Goal: Navigation & Orientation: Find specific page/section

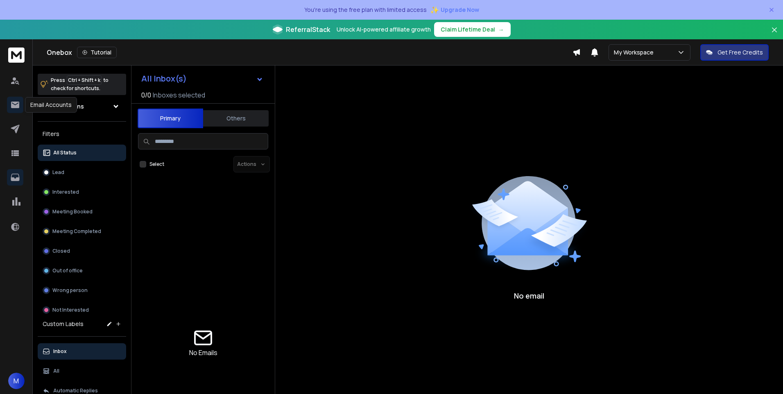
click at [10, 104] on icon at bounding box center [15, 105] width 10 height 10
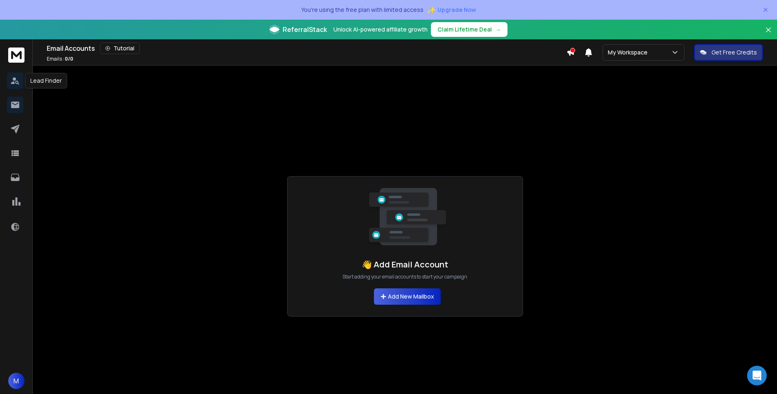
click at [16, 77] on icon at bounding box center [15, 81] width 10 height 10
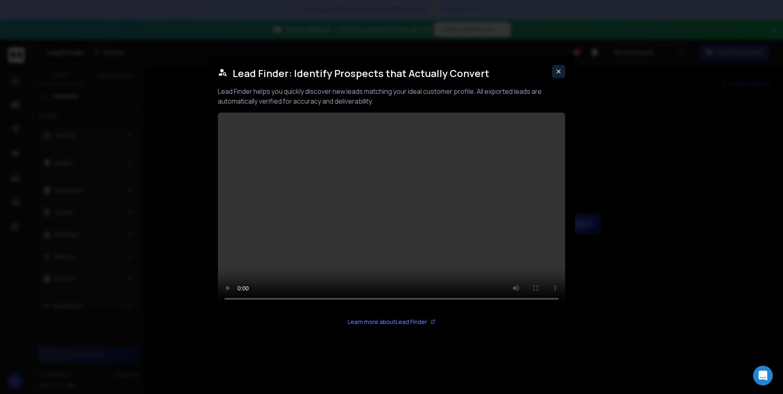
click at [557, 72] on icon at bounding box center [559, 71] width 7 height 7
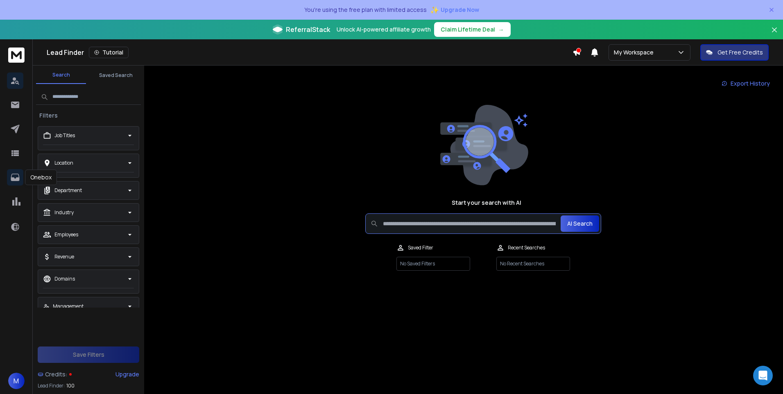
click at [14, 178] on icon at bounding box center [15, 177] width 9 height 7
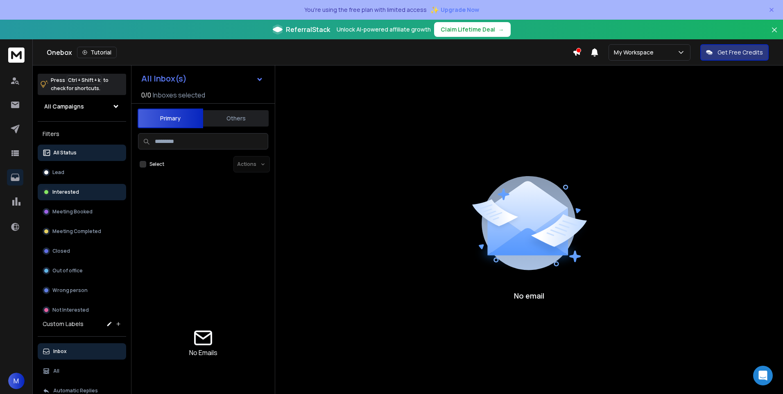
click at [77, 195] on button "Interested" at bounding box center [82, 192] width 88 height 16
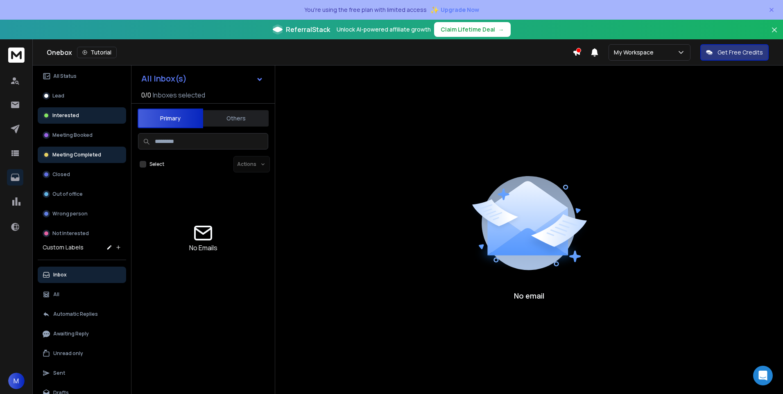
scroll to position [82, 0]
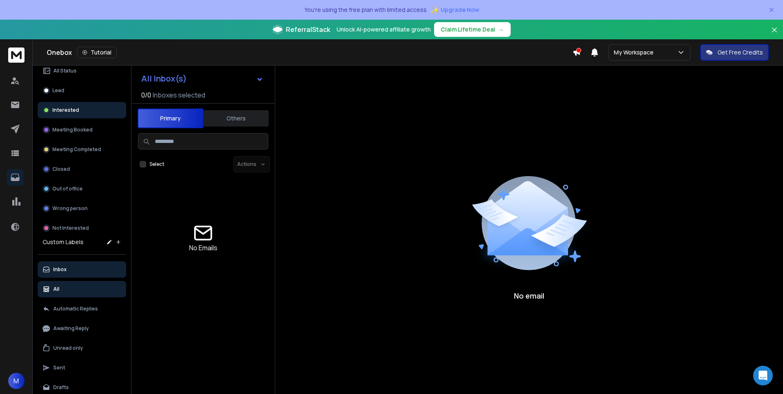
click at [49, 287] on icon at bounding box center [46, 289] width 6 height 6
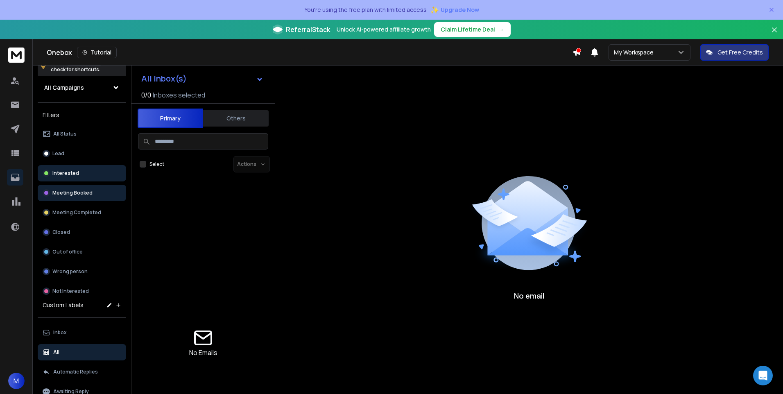
scroll to position [41, 0]
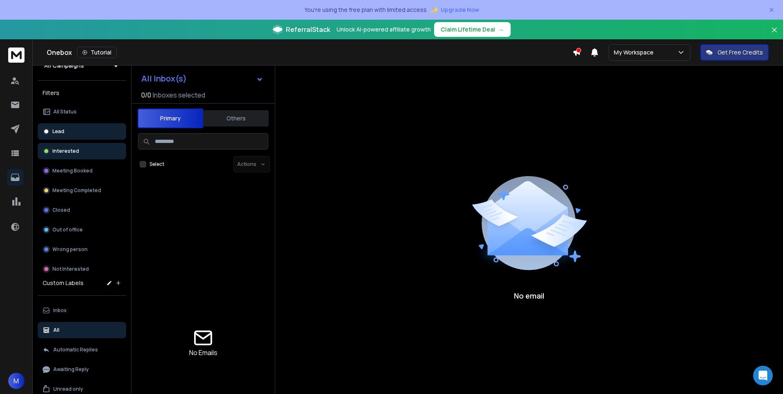
click at [61, 131] on p "Lead" at bounding box center [58, 131] width 12 height 7
click at [69, 155] on button "Interested" at bounding box center [82, 151] width 88 height 16
click at [70, 173] on p "Meeting Booked" at bounding box center [72, 171] width 40 height 7
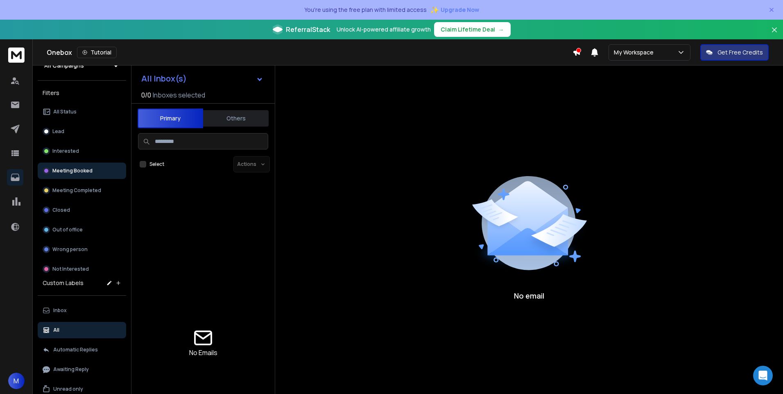
click at [72, 191] on p "Meeting Completed" at bounding box center [76, 190] width 49 height 7
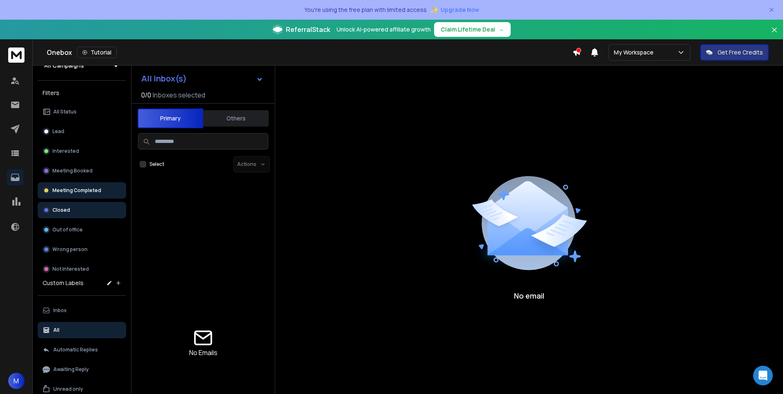
click at [80, 210] on button "Closed" at bounding box center [82, 210] width 88 height 16
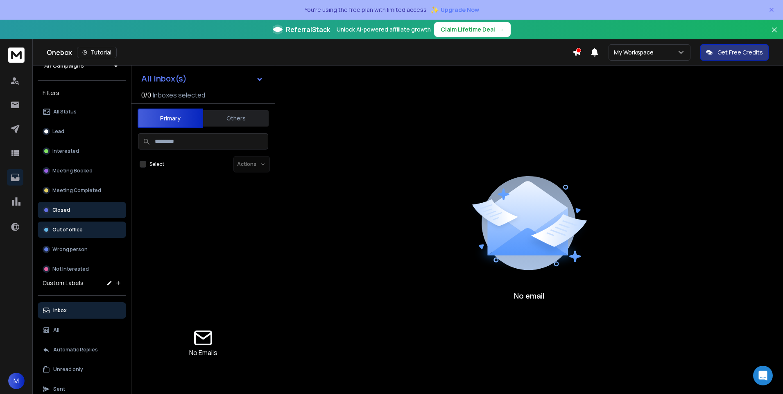
click at [79, 231] on p "Out of office" at bounding box center [67, 230] width 30 height 7
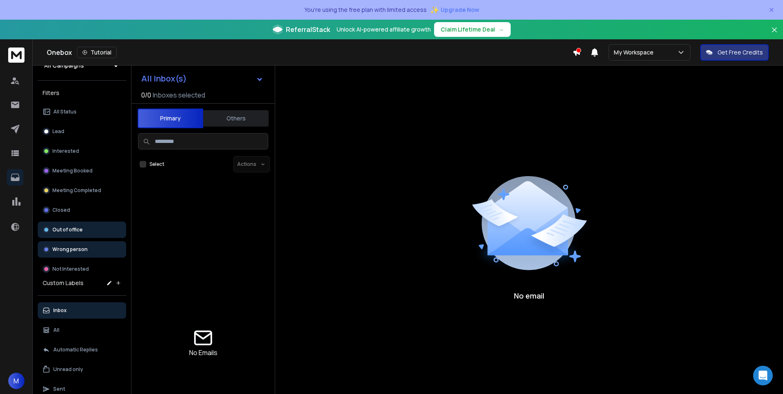
click at [73, 251] on p "Wrong person" at bounding box center [69, 249] width 35 height 7
click at [70, 273] on button "Not Interested" at bounding box center [82, 269] width 88 height 16
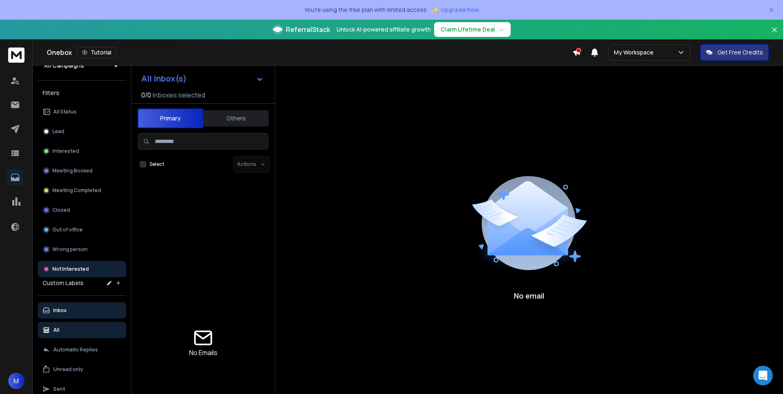
click at [64, 330] on button "All" at bounding box center [82, 330] width 88 height 16
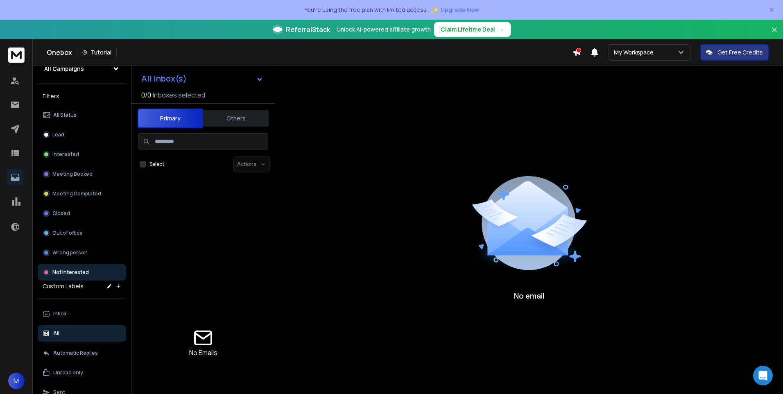
scroll to position [0, 0]
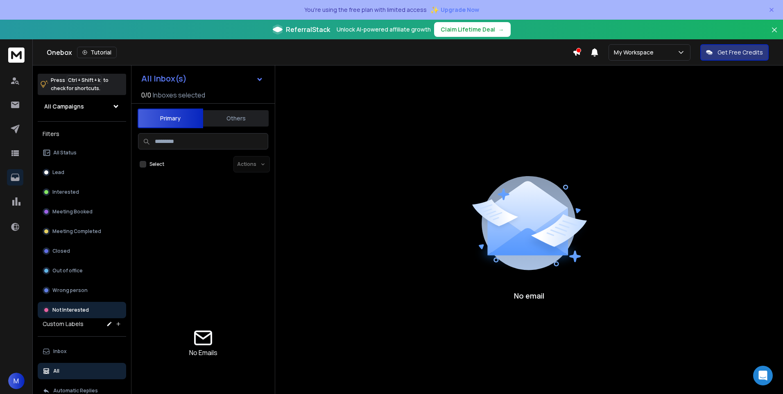
click at [168, 115] on button "Primary" at bounding box center [171, 119] width 66 height 20
click at [155, 163] on label "Select" at bounding box center [157, 164] width 15 height 7
click at [260, 164] on div "Actions" at bounding box center [252, 164] width 36 height 16
click at [69, 189] on p "Interested" at bounding box center [65, 192] width 27 height 7
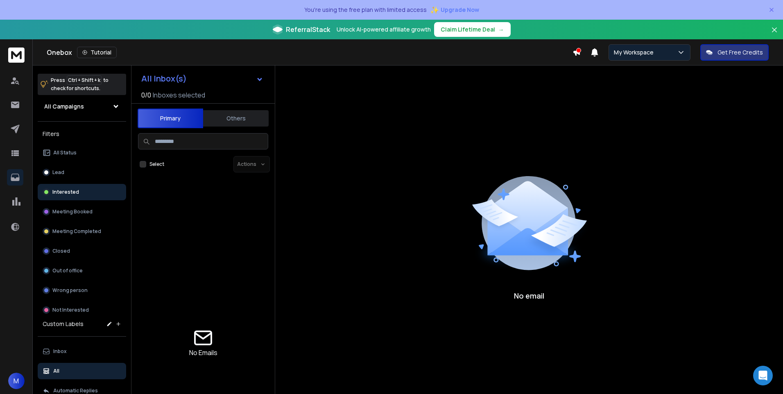
click at [682, 51] on icon "button" at bounding box center [681, 52] width 8 height 8
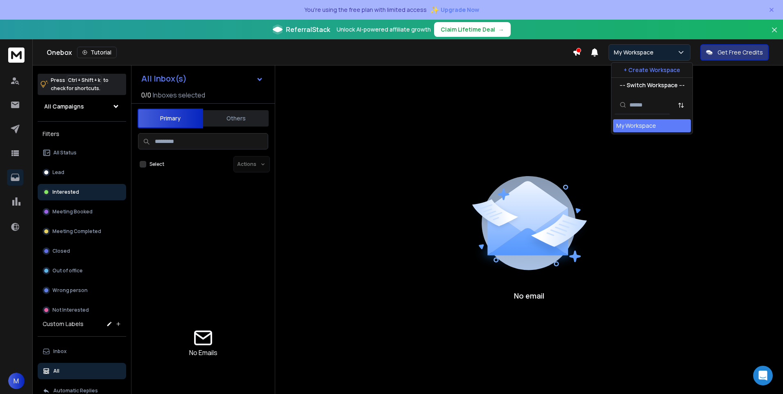
click at [682, 51] on icon "button" at bounding box center [681, 52] width 8 height 8
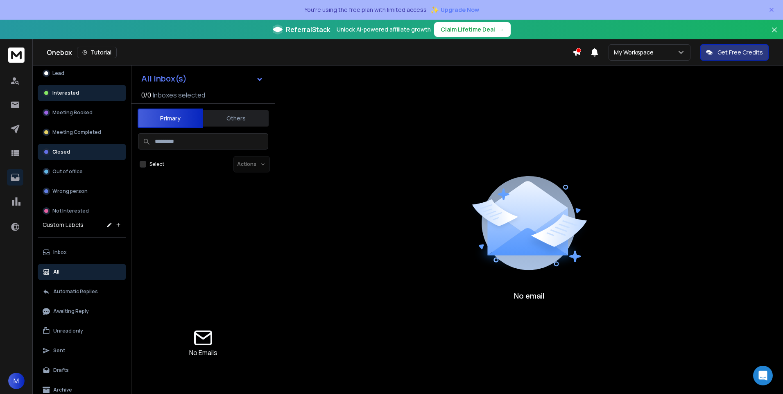
scroll to position [116, 0]
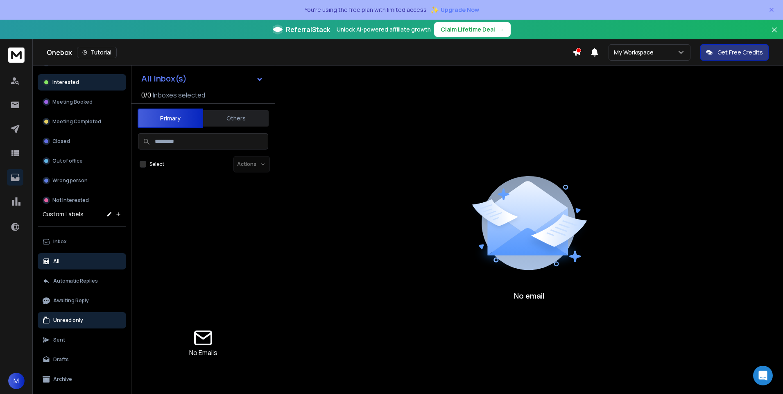
click at [75, 317] on p "Unread only" at bounding box center [68, 320] width 30 height 7
click at [75, 258] on button "All" at bounding box center [82, 261] width 88 height 16
click at [74, 238] on button "Inbox" at bounding box center [82, 242] width 88 height 16
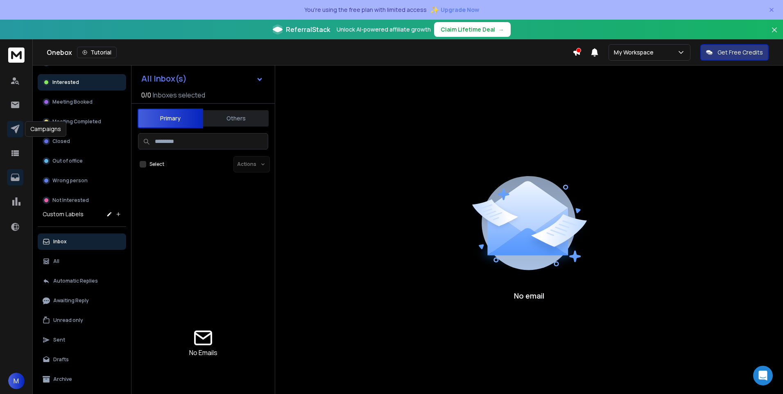
click at [18, 130] on icon at bounding box center [15, 129] width 10 height 10
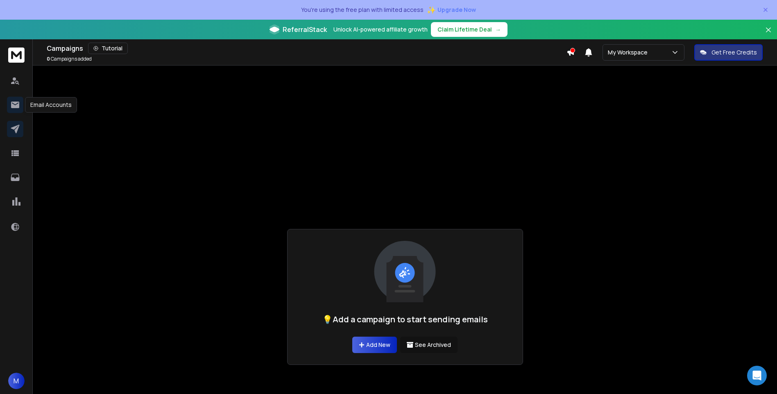
click at [15, 108] on icon at bounding box center [15, 105] width 8 height 7
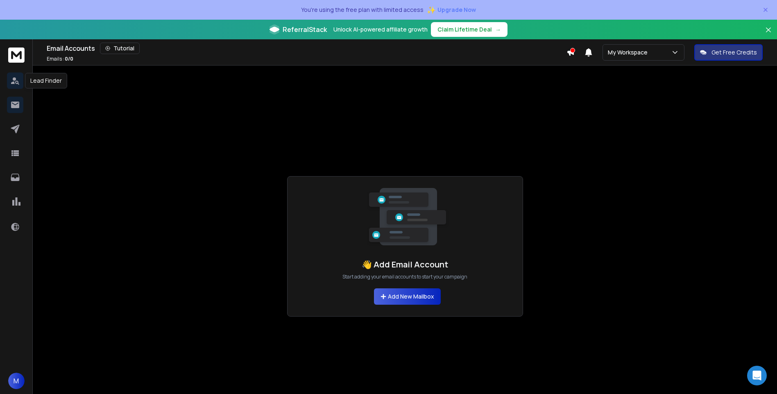
click at [13, 82] on icon at bounding box center [15, 81] width 10 height 10
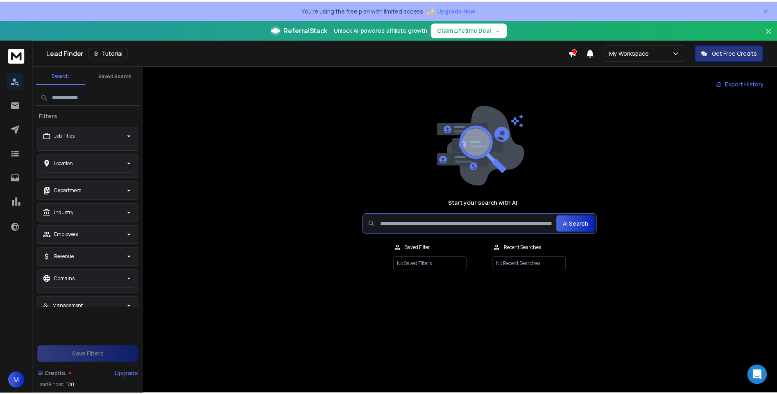
scroll to position [63, 0]
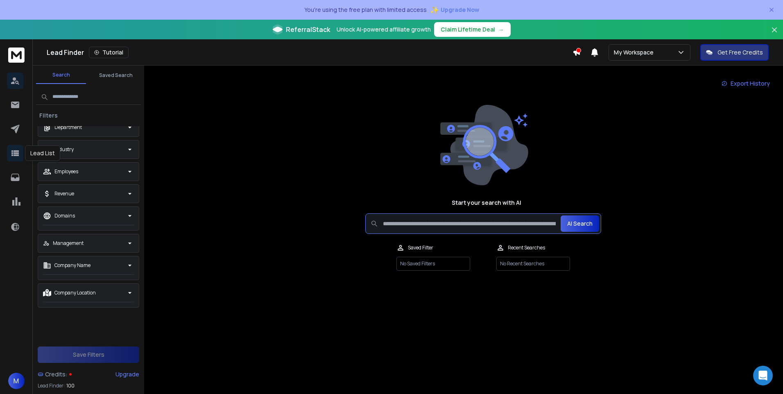
click at [14, 153] on icon at bounding box center [14, 153] width 7 height 6
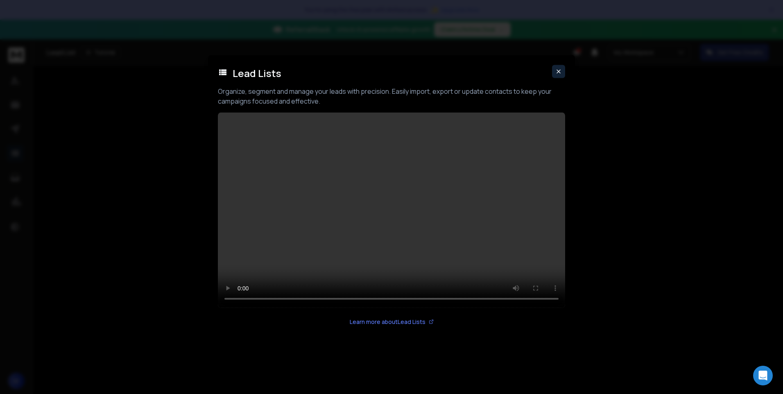
click at [559, 72] on icon at bounding box center [558, 71] width 3 height 3
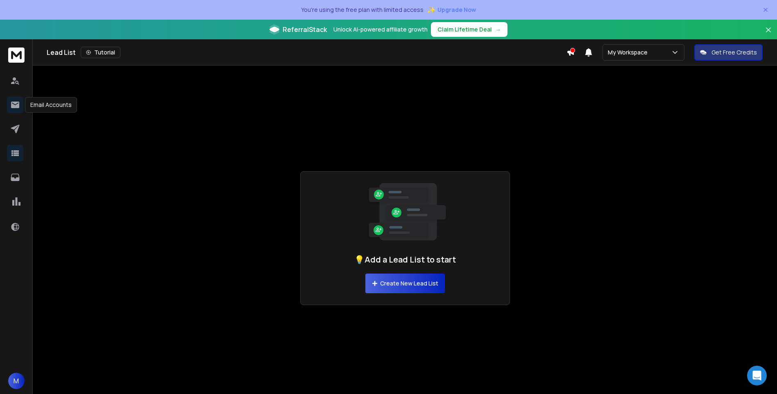
click at [11, 104] on icon at bounding box center [15, 105] width 10 height 10
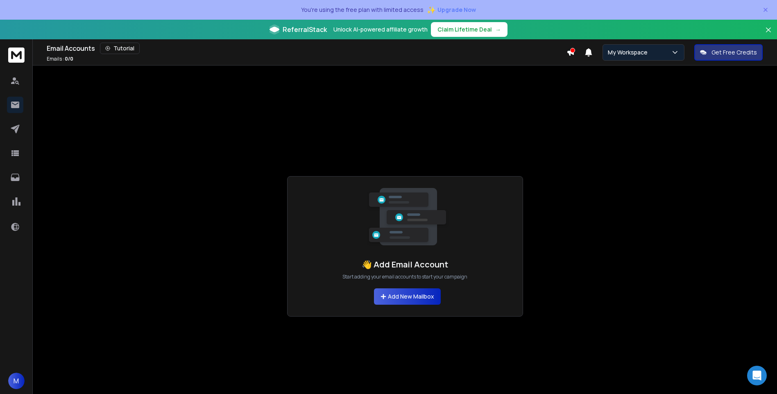
click at [669, 53] on div "My Workspace" at bounding box center [643, 52] width 71 height 8
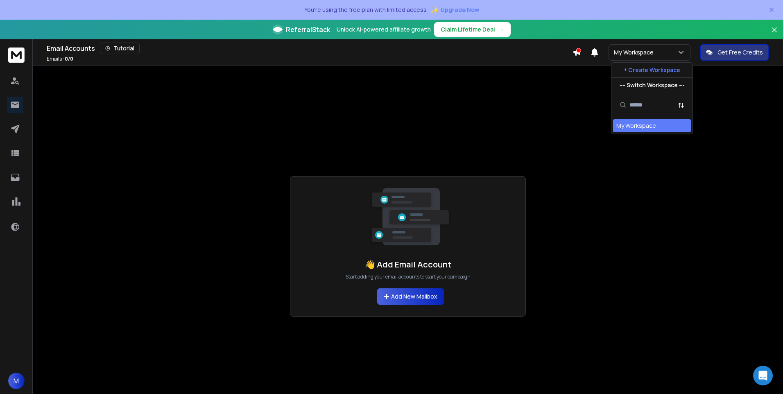
click at [653, 87] on p "--- Switch Workspace ---" at bounding box center [652, 85] width 65 height 8
click at [682, 53] on icon "button" at bounding box center [681, 52] width 8 height 8
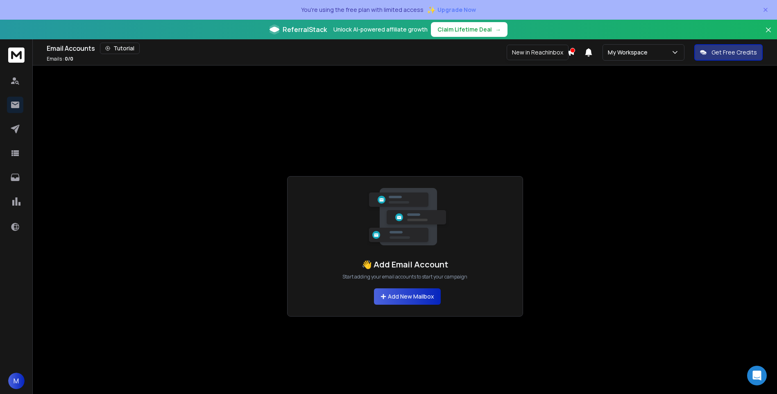
click at [574, 53] on icon at bounding box center [570, 52] width 7 height 7
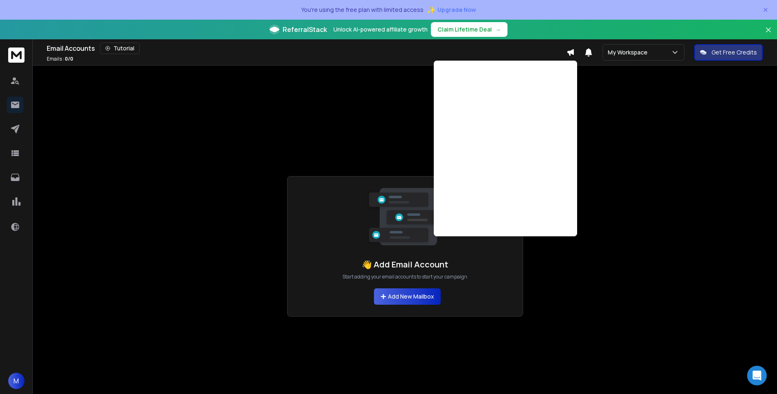
click at [125, 122] on div "👋 Add Email Account Start adding your email accounts to start your campaign Add…" at bounding box center [405, 246] width 718 height 345
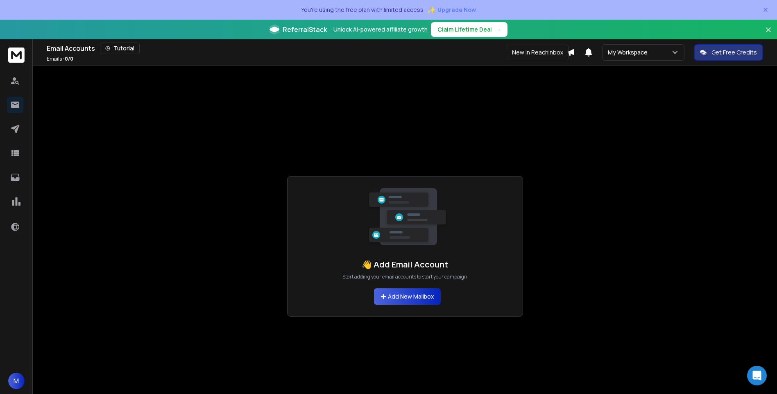
click at [574, 53] on icon at bounding box center [570, 52] width 7 height 7
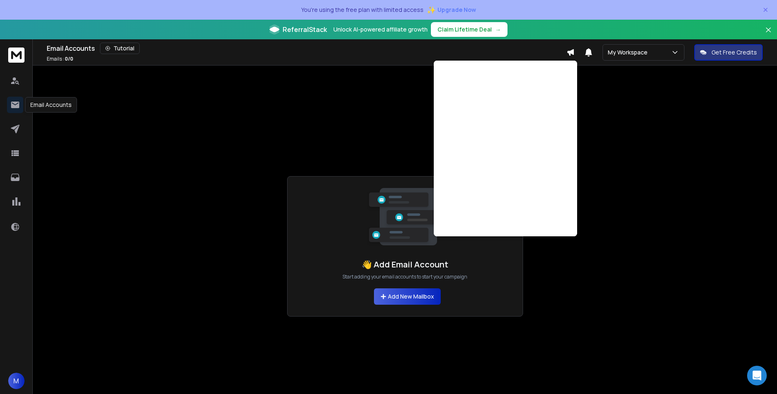
click at [15, 111] on link at bounding box center [15, 105] width 16 height 16
